Goal: Task Accomplishment & Management: Manage account settings

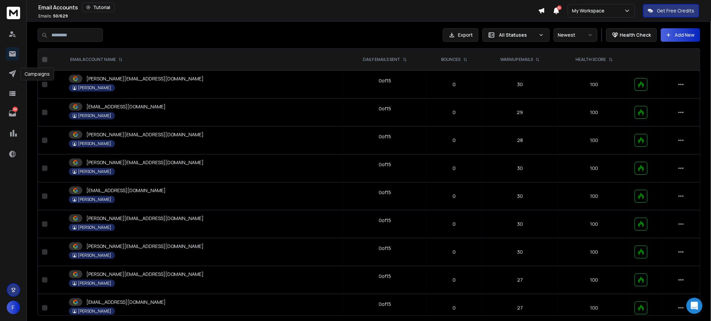
click at [18, 76] on link at bounding box center [12, 73] width 13 height 13
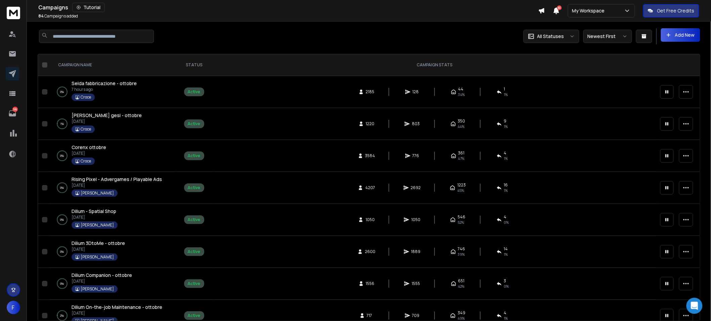
click at [92, 38] on input at bounding box center [96, 36] width 115 height 13
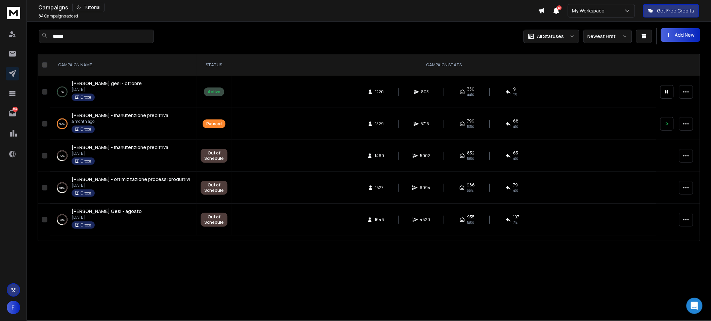
type input "******"
click at [330, 90] on div "1220 803 350 44 % 9 1 %" at bounding box center [444, 91] width 417 height 11
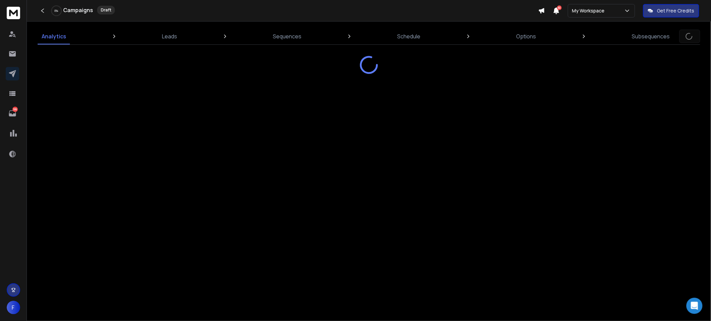
click at [278, 26] on div "Analytics Leads Sequences Schedule Options Subsequences" at bounding box center [369, 203] width 684 height 363
click at [286, 35] on p "Sequences" at bounding box center [287, 36] width 29 height 8
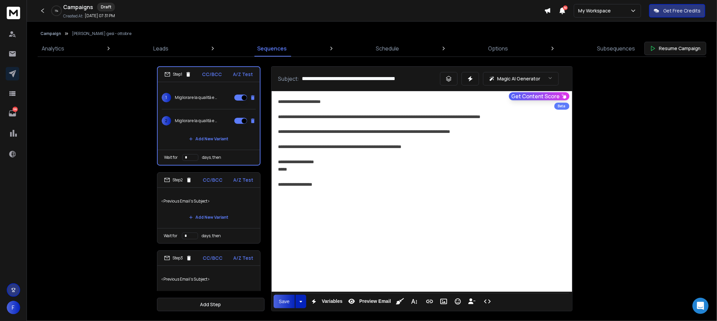
click at [207, 113] on div "2 Migliorare la qualità e il controllo dei corsi" at bounding box center [209, 120] width 94 height 23
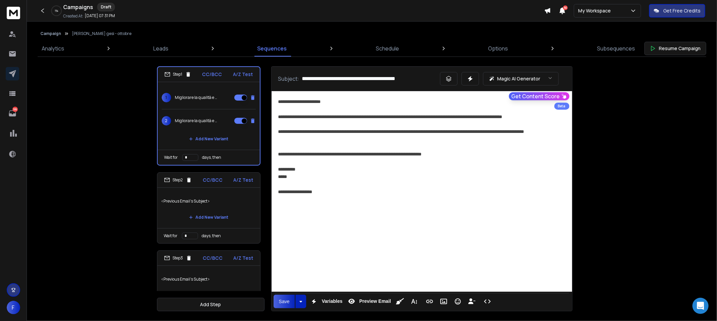
click at [200, 100] on div "1 Migliorare la qualità e il controllo dei corsi" at bounding box center [190, 97] width 56 height 9
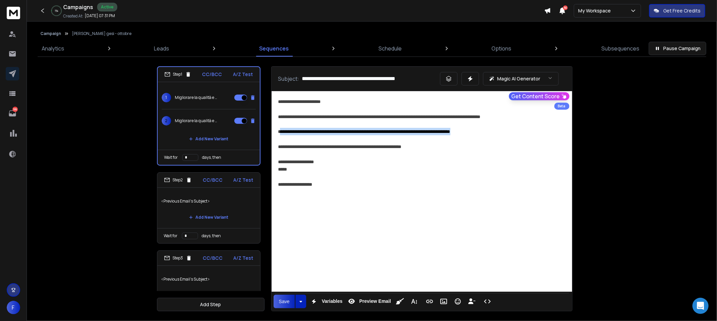
drag, startPoint x: 281, startPoint y: 134, endPoint x: 485, endPoint y: 130, distance: 204.6
click at [485, 130] on div "**********" at bounding box center [421, 131] width 287 height 7
click at [303, 151] on div at bounding box center [421, 153] width 287 height 7
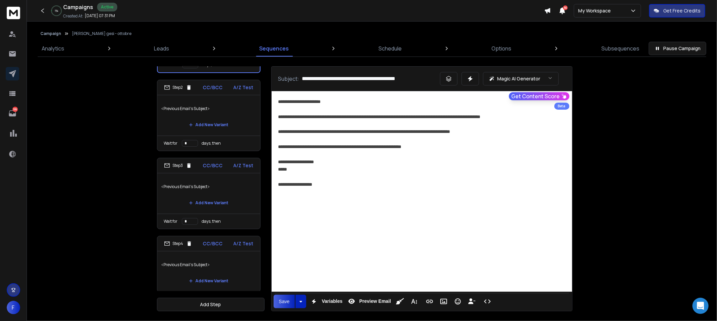
scroll to position [93, 0]
click at [165, 48] on p "Leads" at bounding box center [161, 48] width 15 height 8
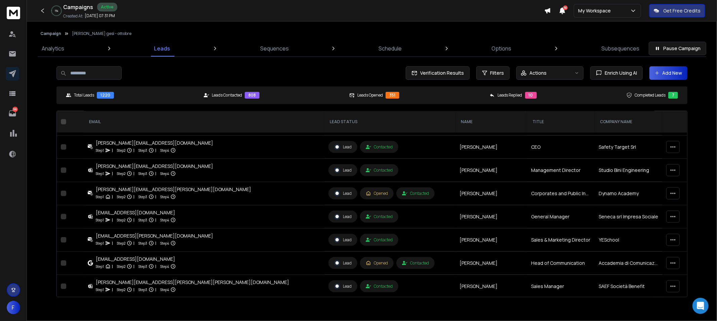
scroll to position [747, 0]
